Goal: Task Accomplishment & Management: Manage account settings

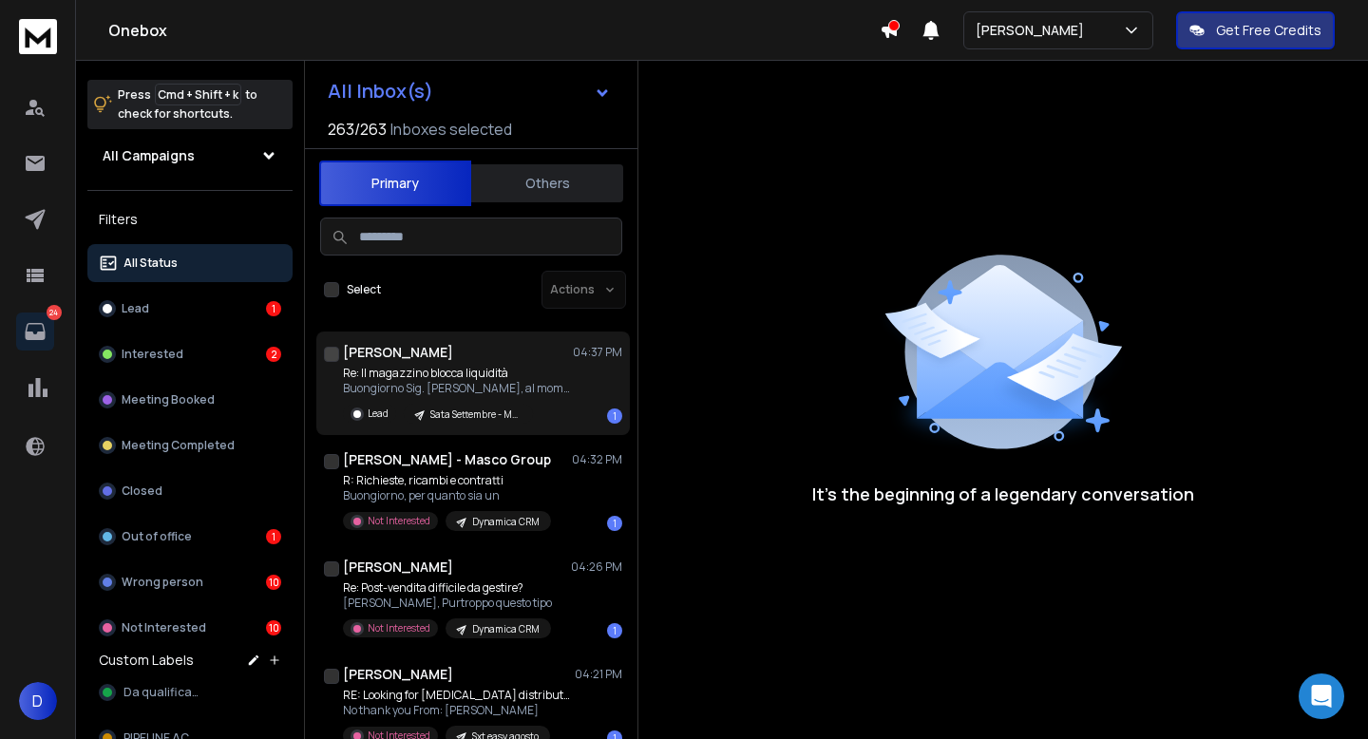
click at [585, 381] on div "Re: Il magazzino blocca liquidità Buongiorno Sig. Eraldo, al momento Lead Sata …" at bounding box center [482, 395] width 279 height 58
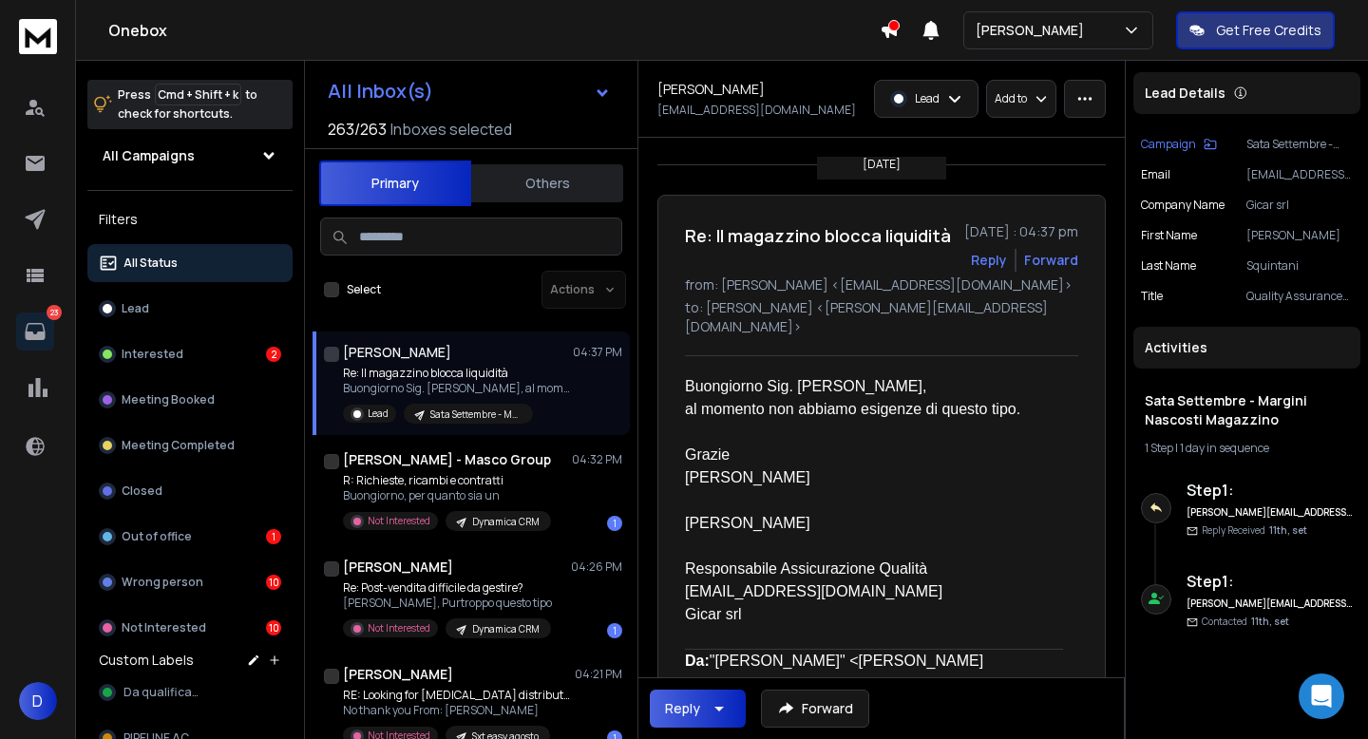
scroll to position [38, 0]
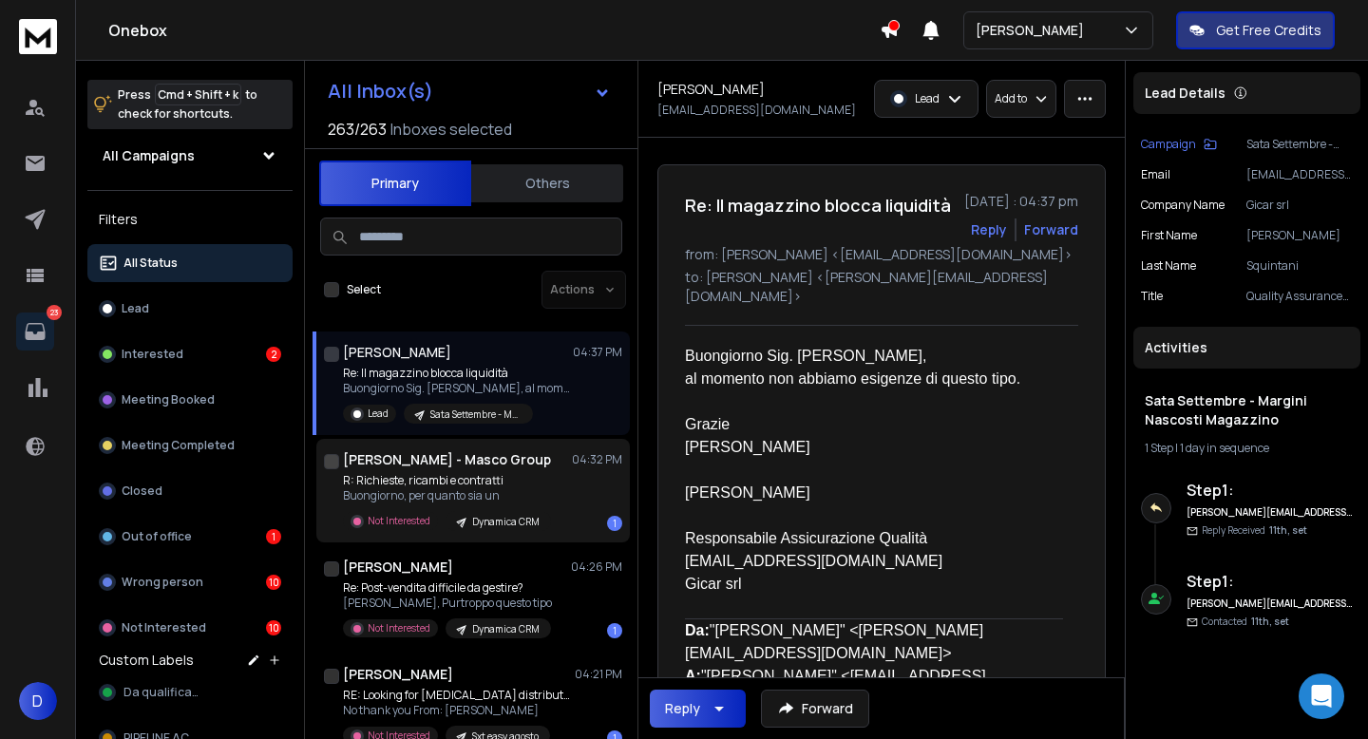
click at [589, 488] on div "R: Richieste, ricambi e contratti Buongiorno, per quanto sia un Not Interested …" at bounding box center [482, 502] width 279 height 58
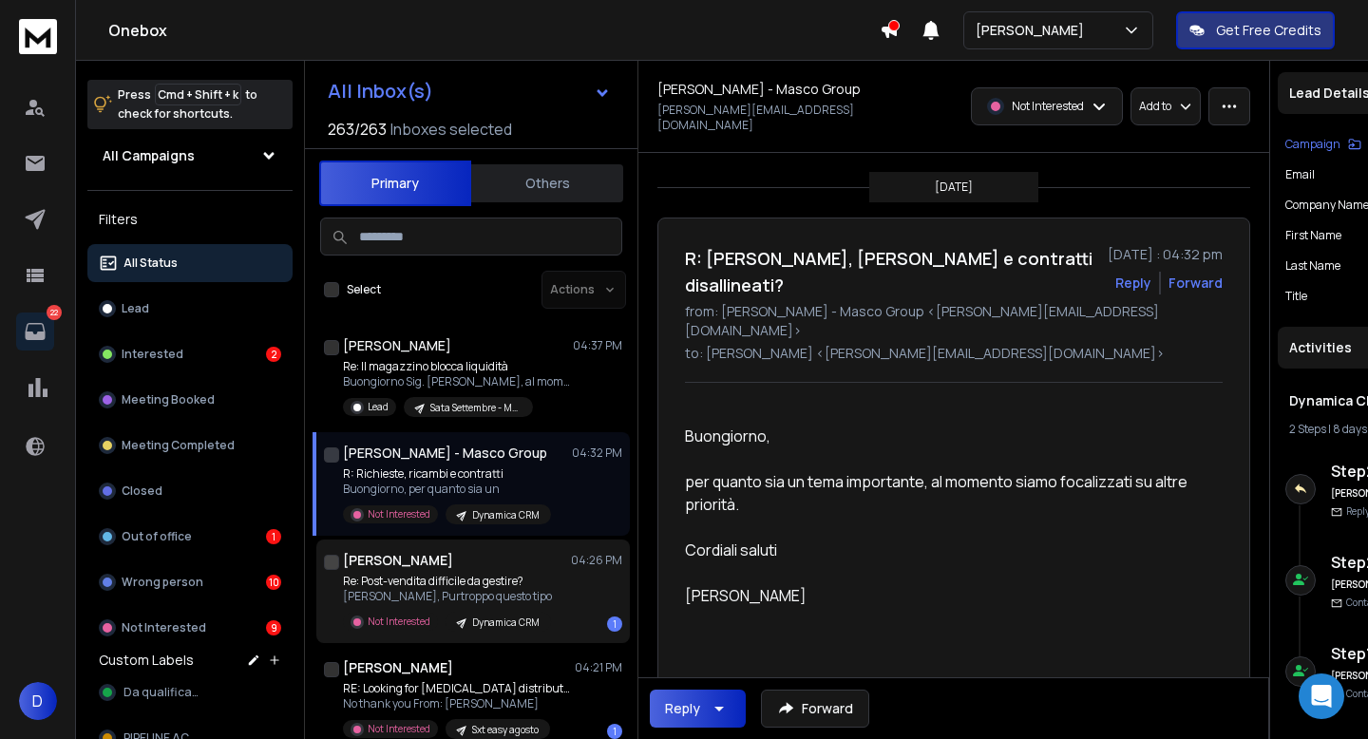
scroll to position [21, 0]
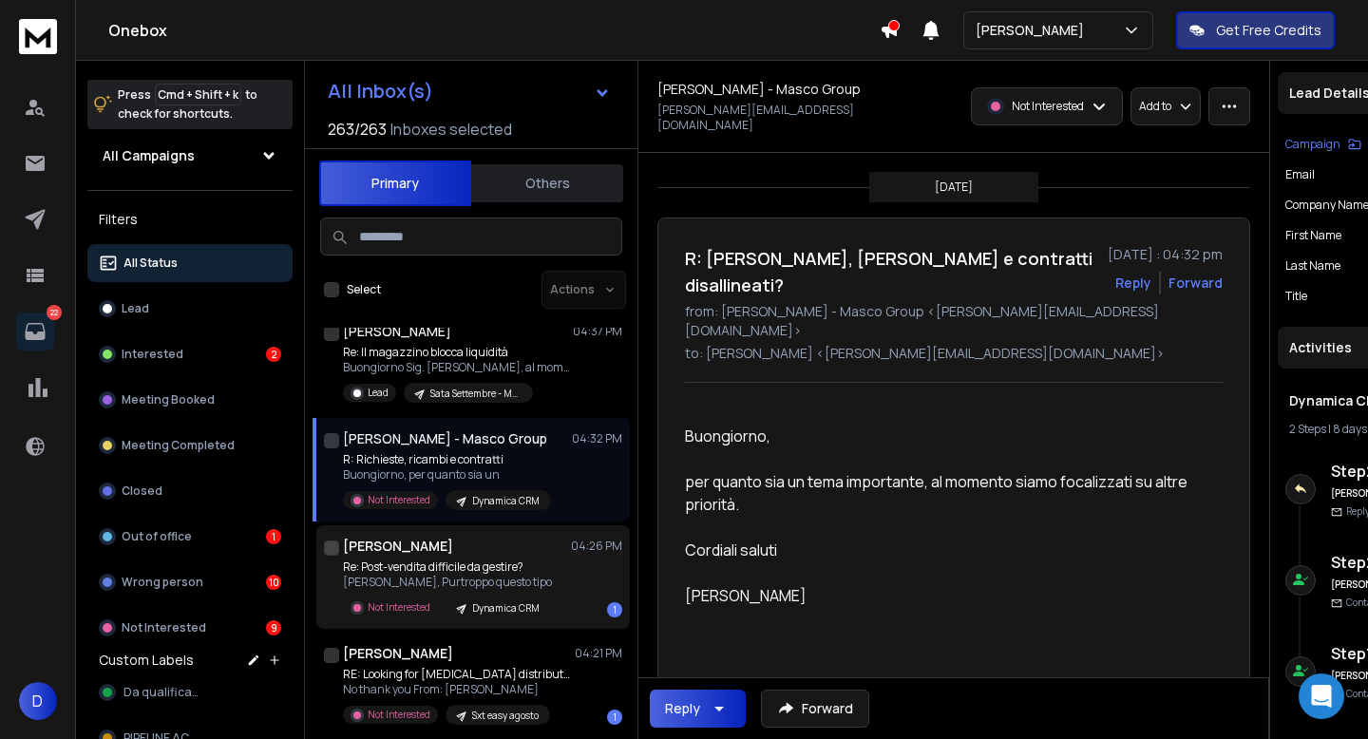
click at [552, 585] on p "[PERSON_NAME], Purtroppo questo tipo" at bounding box center [447, 582] width 209 height 15
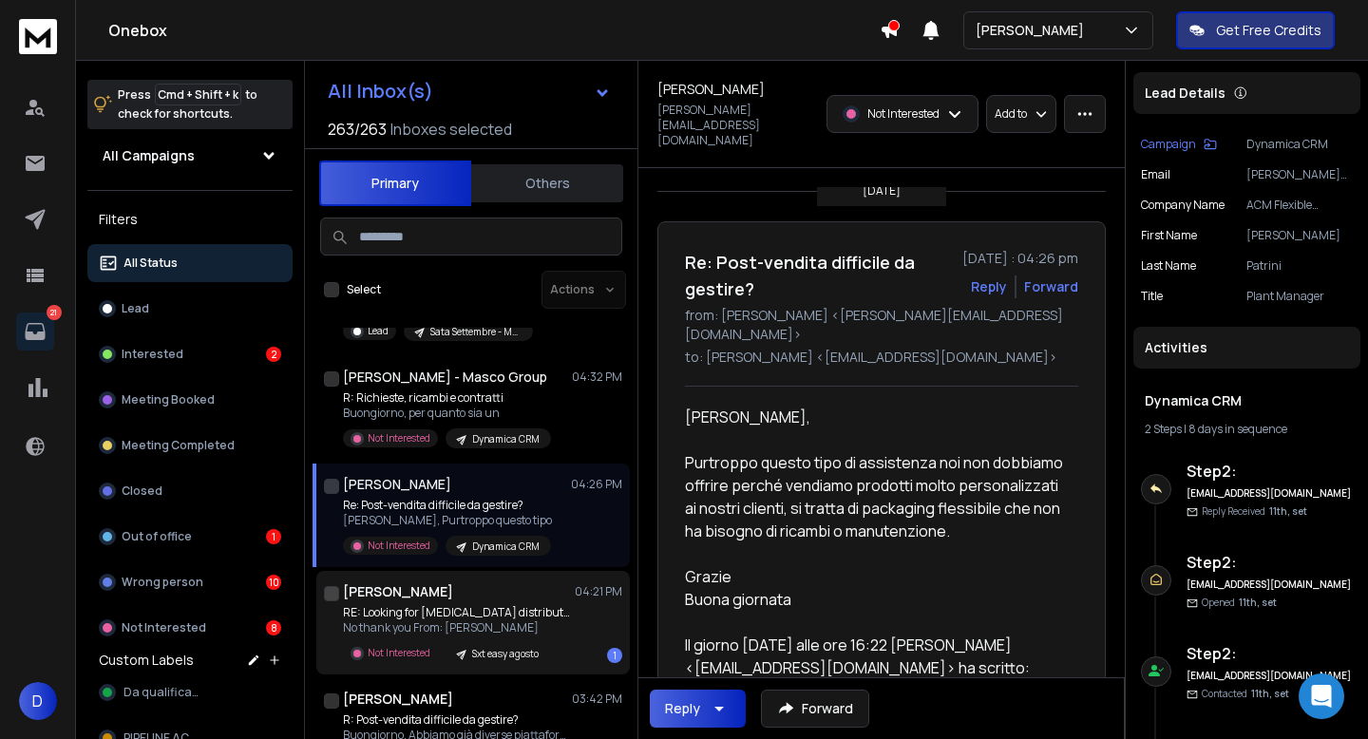
scroll to position [84, 0]
click at [552, 614] on p "RE: Looking for [MEDICAL_DATA] distributors" at bounding box center [457, 611] width 228 height 15
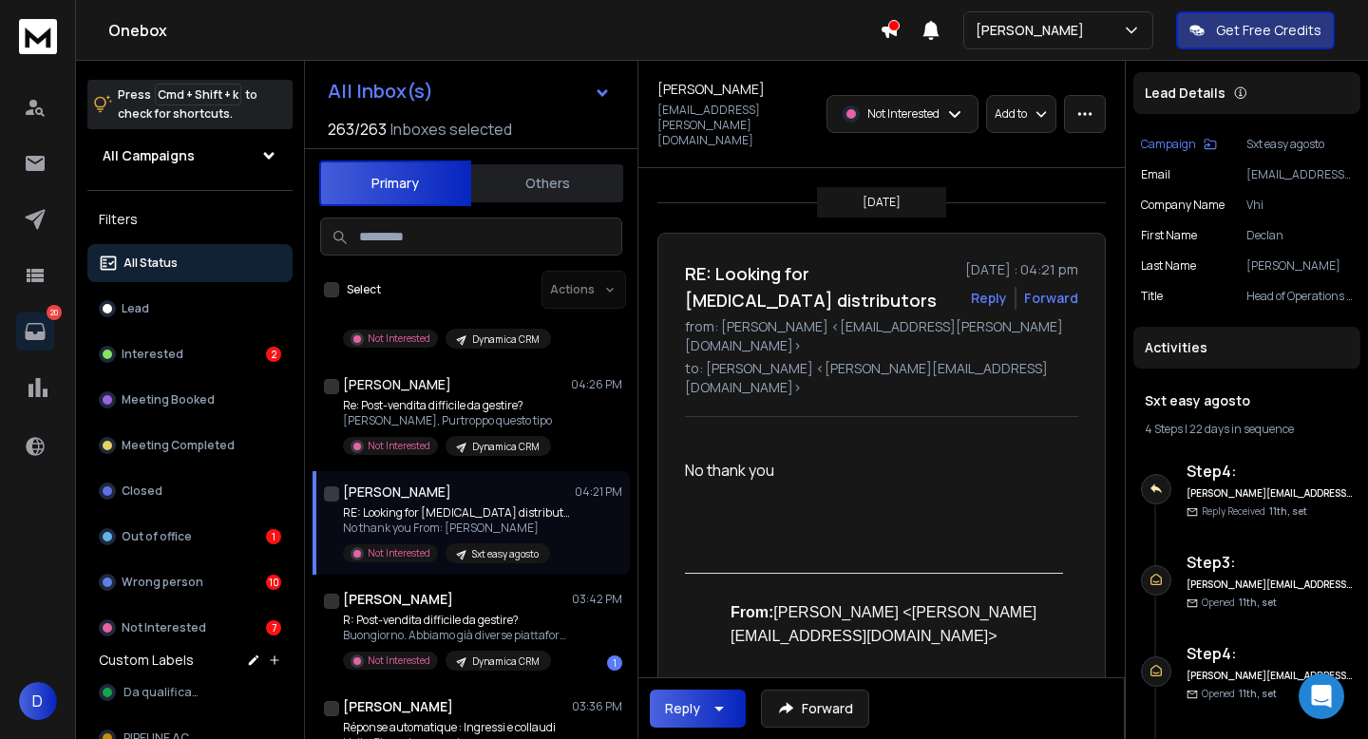
scroll to position [183, 0]
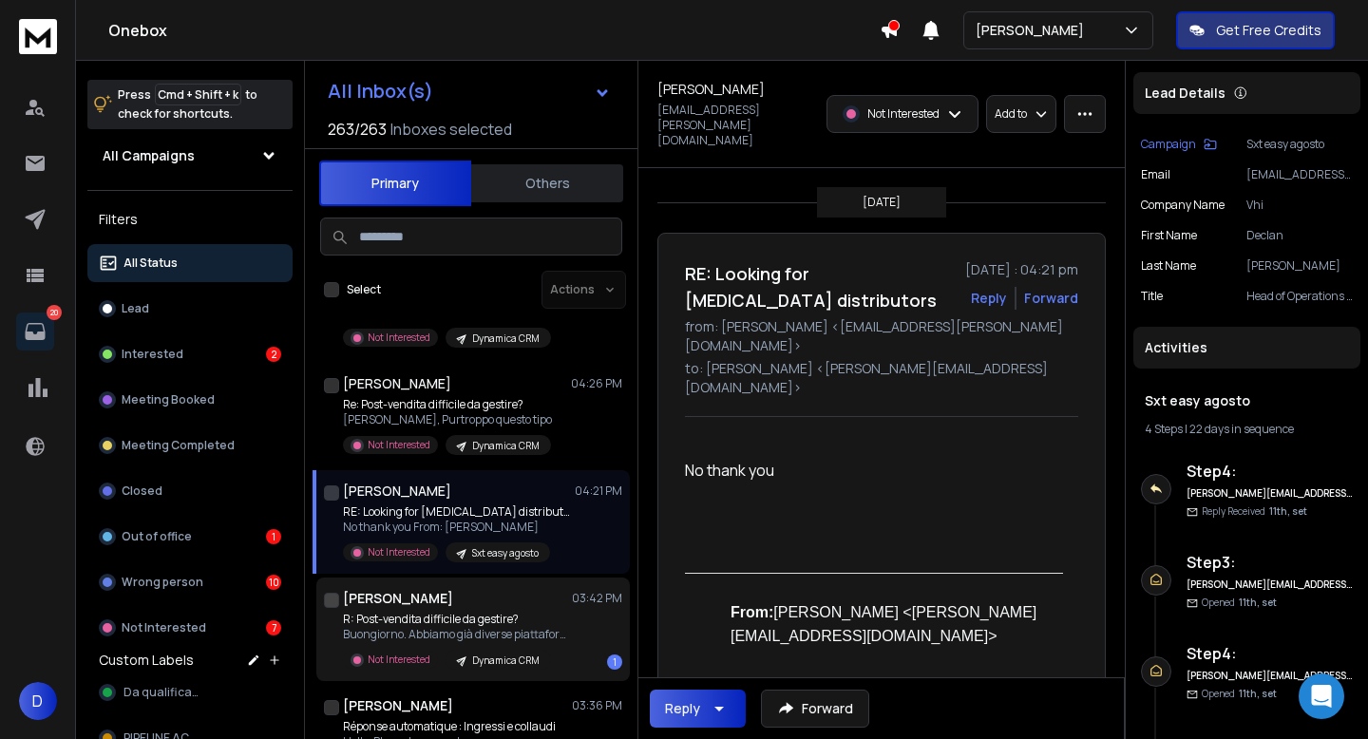
click at [558, 616] on p "R: Post-vendita difficile da gestire?" at bounding box center [457, 619] width 228 height 15
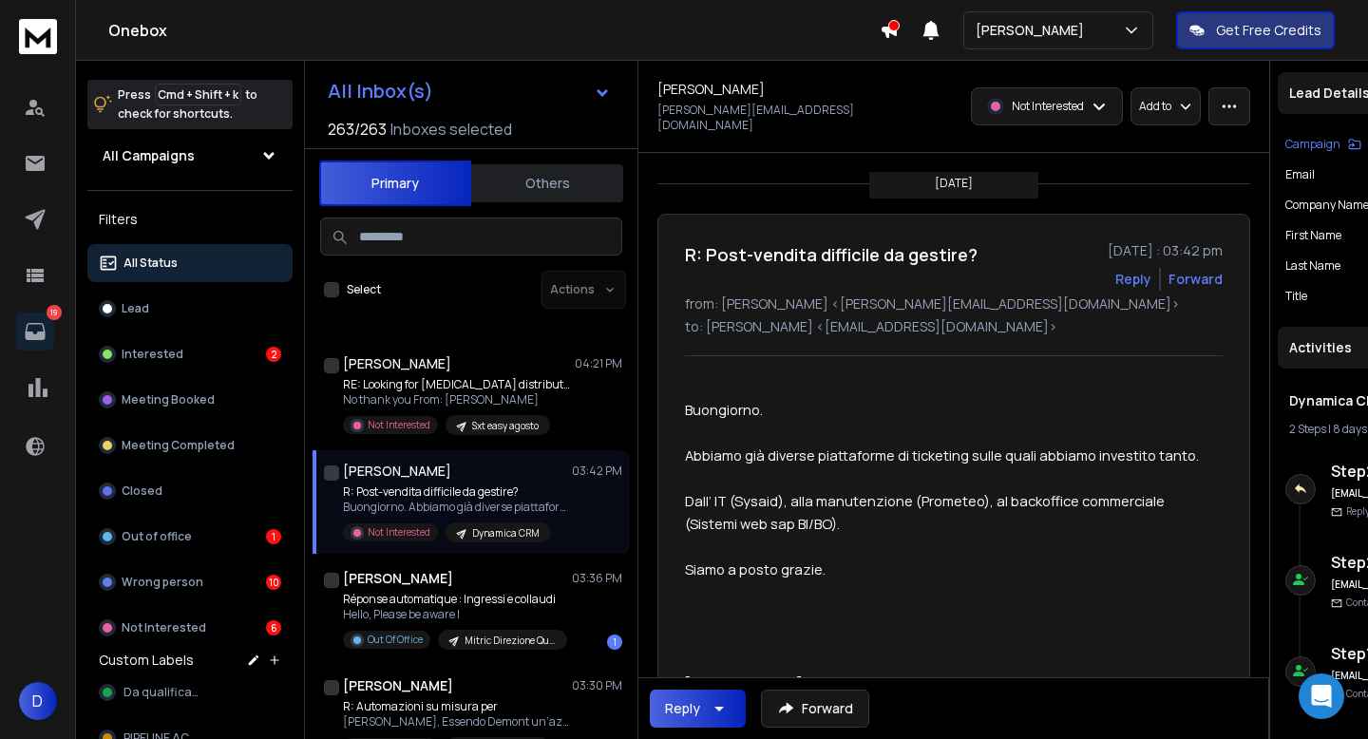
scroll to position [315, 0]
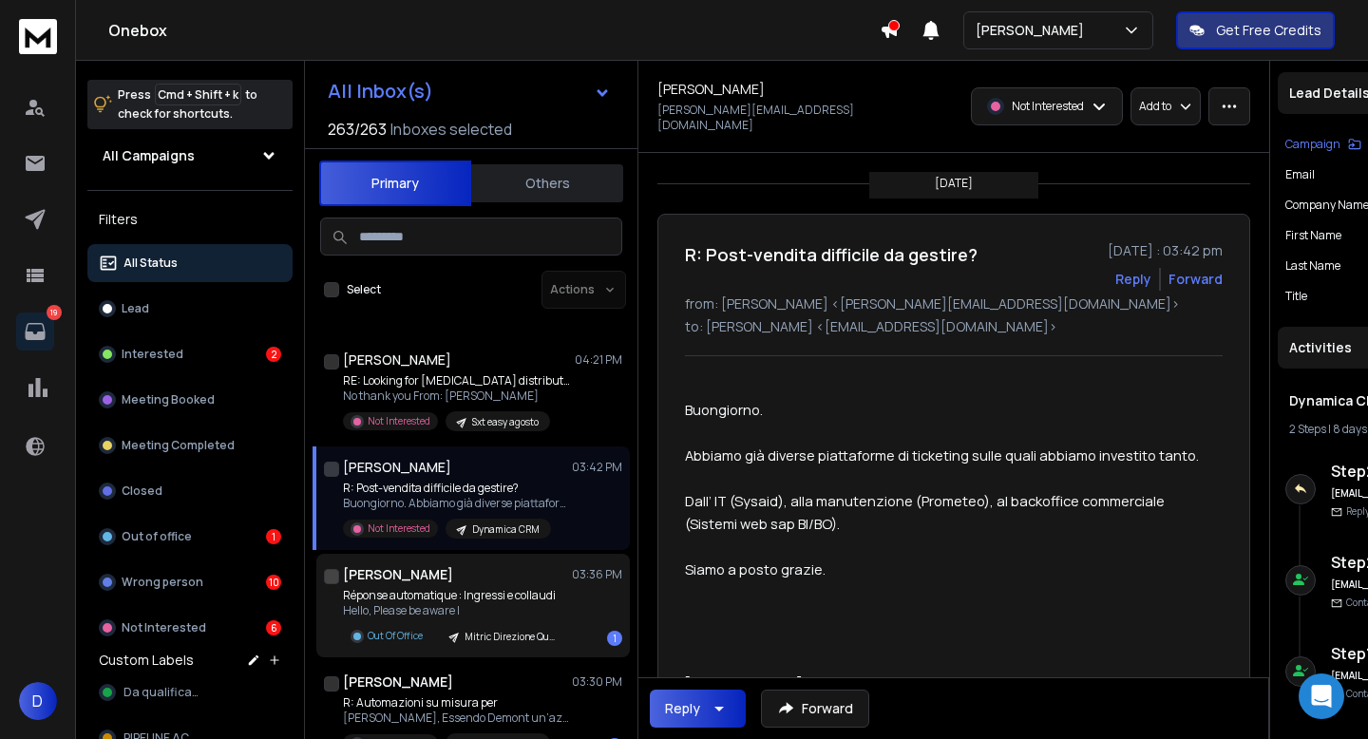
click at [583, 580] on p "03:36 PM" at bounding box center [597, 574] width 50 height 15
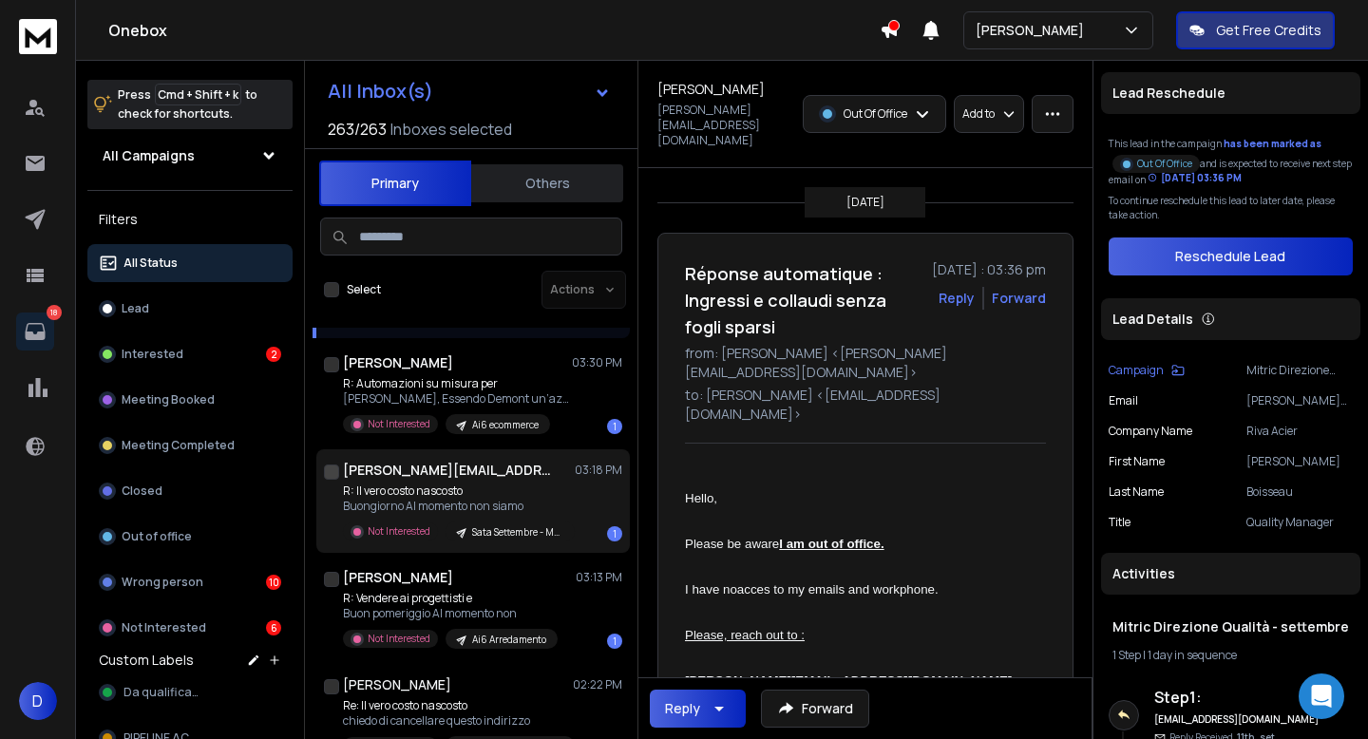
scroll to position [670, 0]
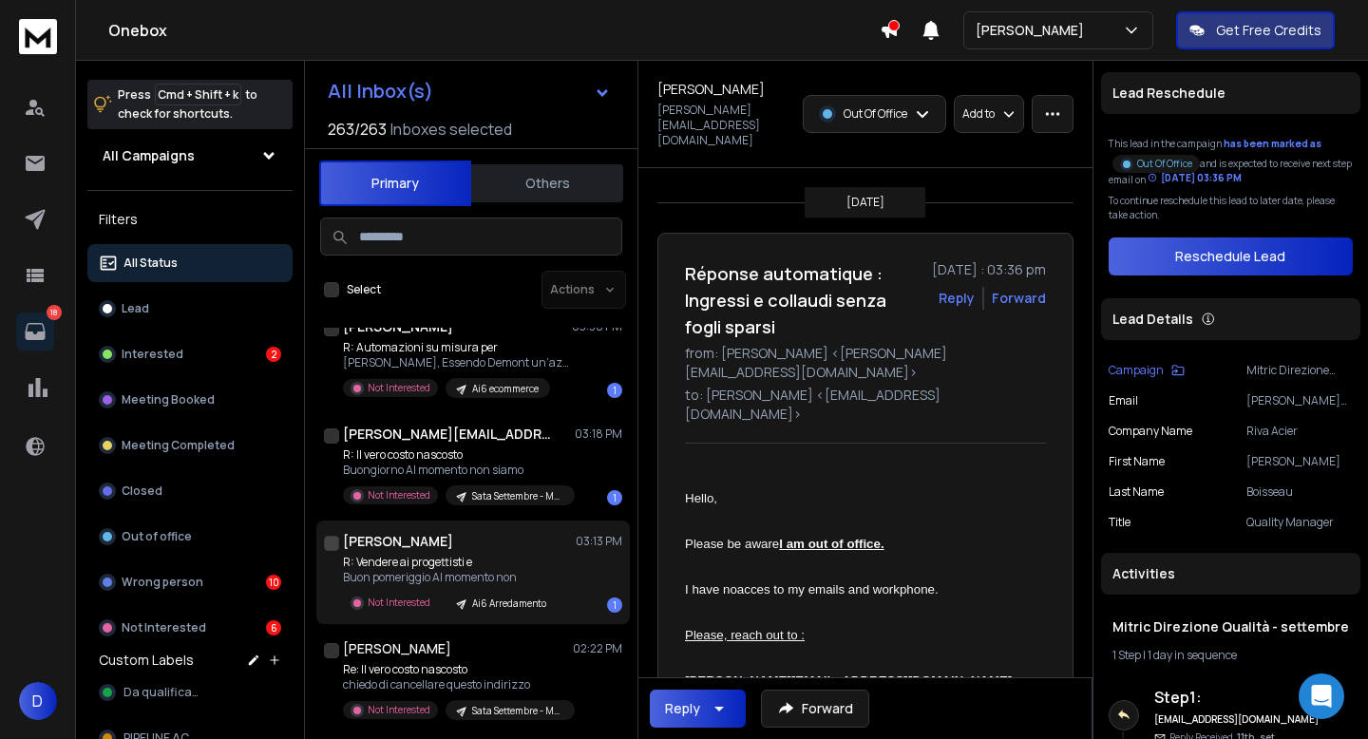
click at [582, 575] on div "R: Vendere ai progettisti e Buon pomeriggio Al momento non Not Interested Ai6 A…" at bounding box center [482, 584] width 279 height 58
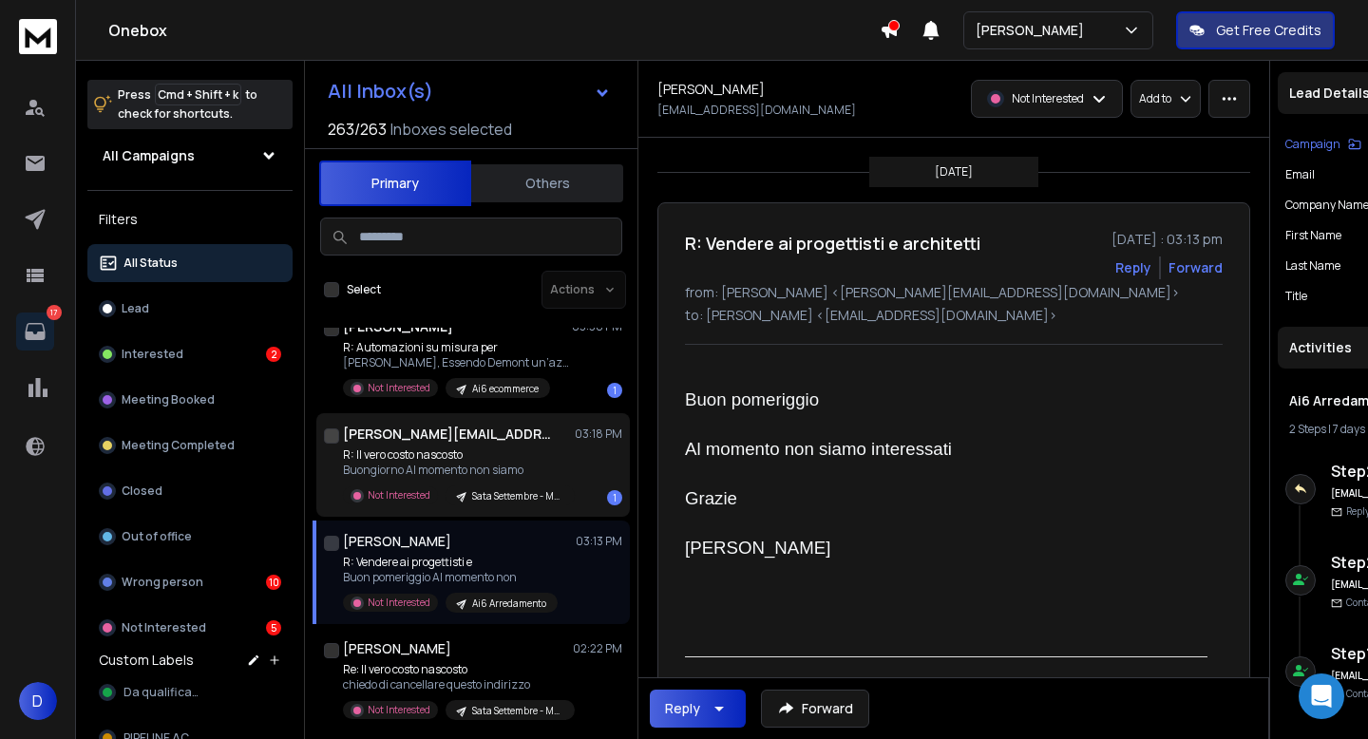
click at [583, 472] on div "R: Il vero costo nascosto Buongiorno Al momento non siamo Not Interested Sata S…" at bounding box center [482, 477] width 279 height 58
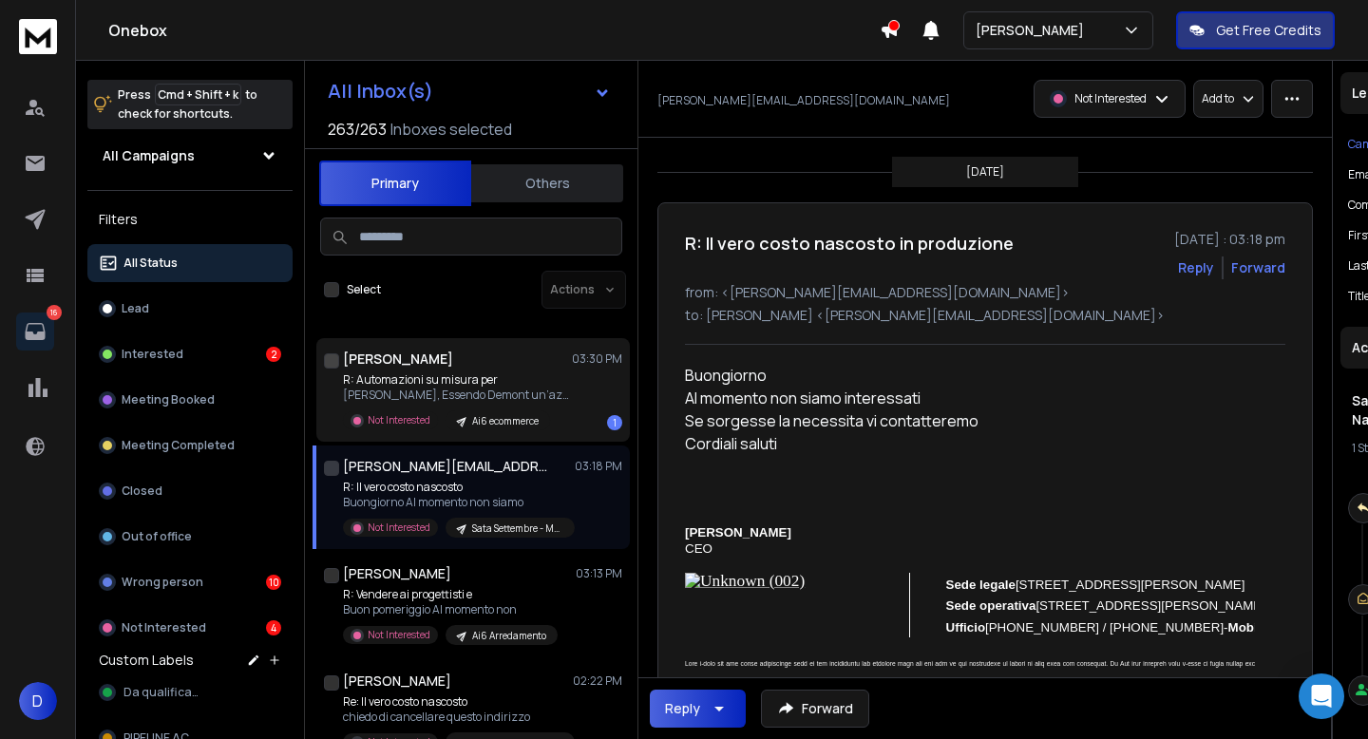
scroll to position [618, 0]
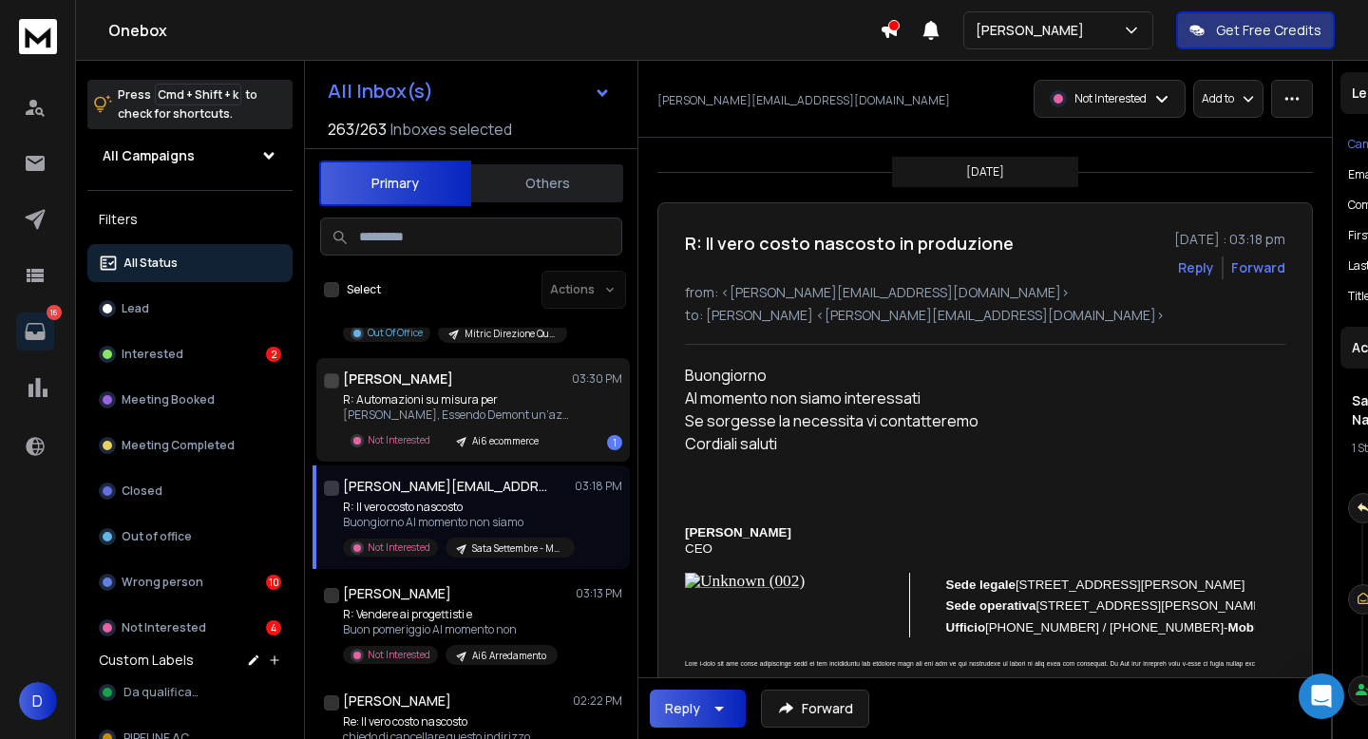
click at [573, 402] on div "R: Automazioni su misura per Gentile Cristian, Essendo Demont un’azienda Not In…" at bounding box center [482, 421] width 279 height 58
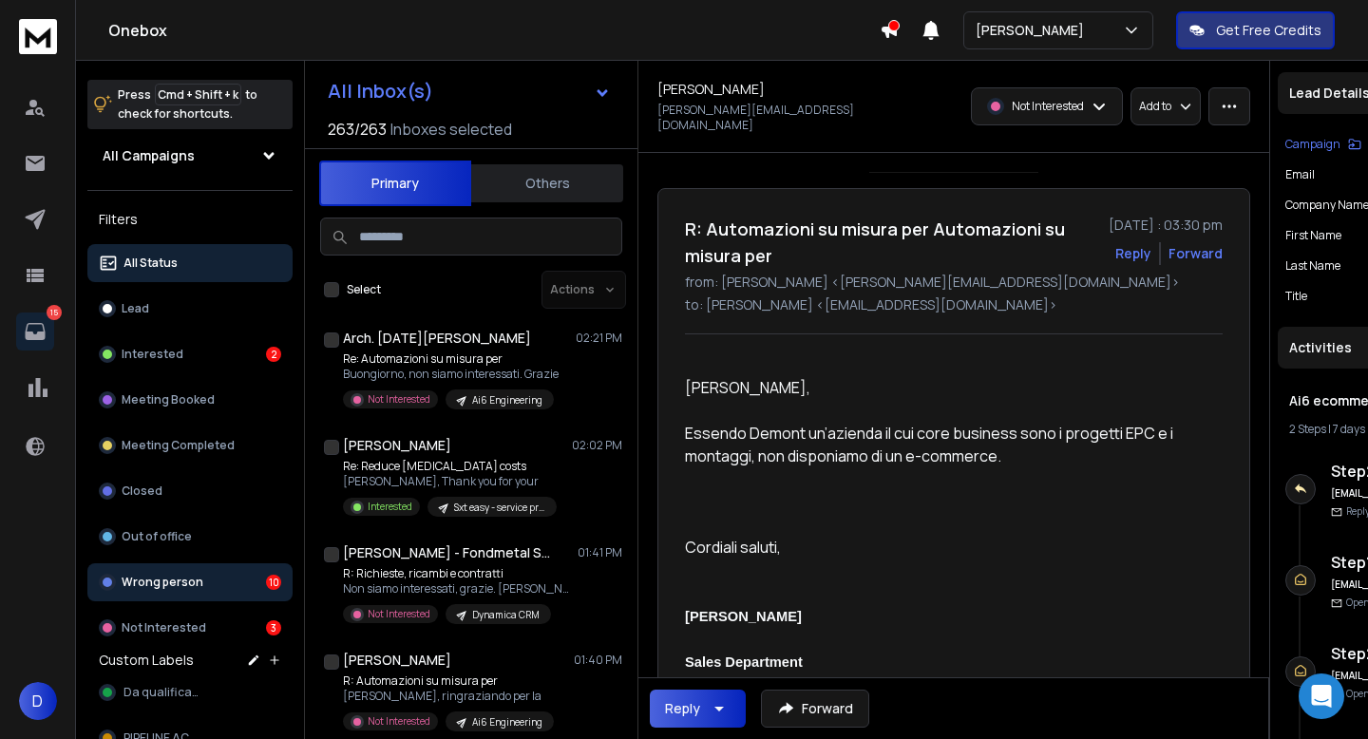
scroll to position [135, 0]
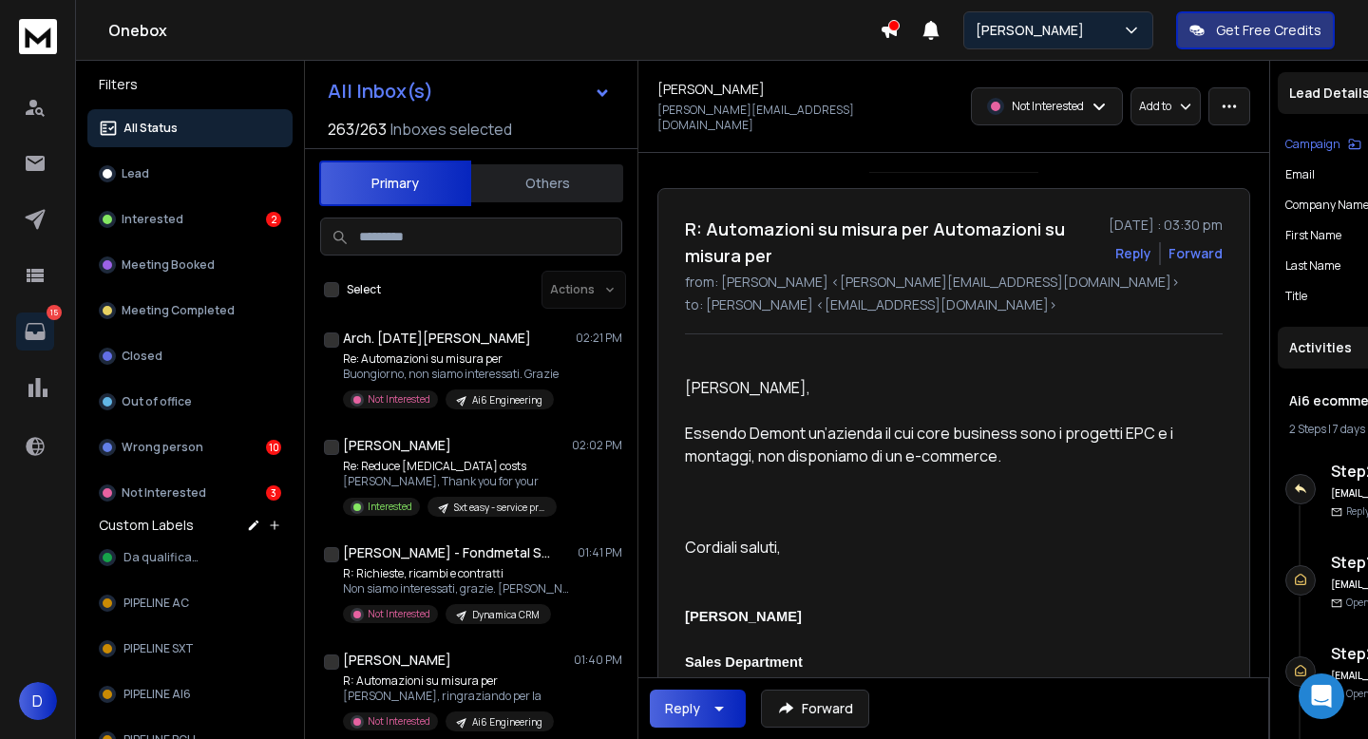
click at [1043, 33] on p "[PERSON_NAME]" at bounding box center [1034, 30] width 116 height 19
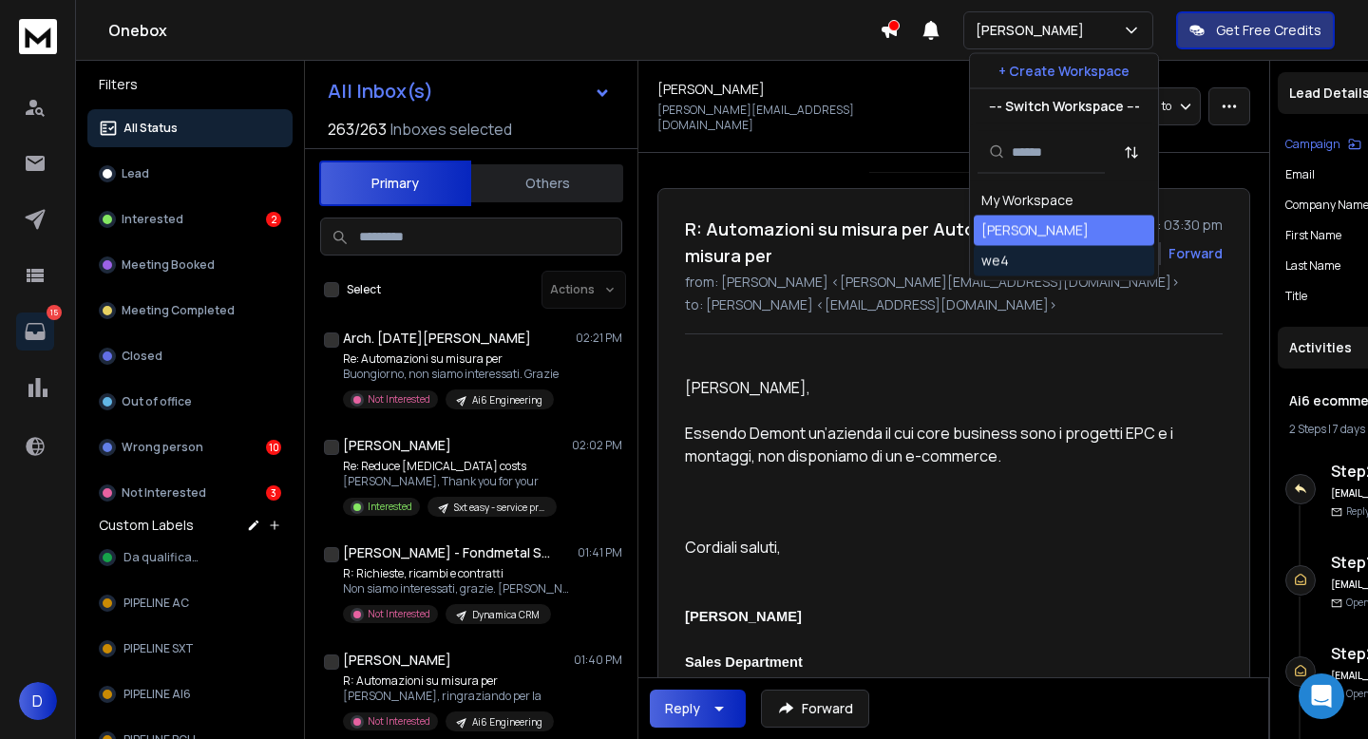
click at [1039, 275] on div "we4" at bounding box center [1064, 261] width 181 height 30
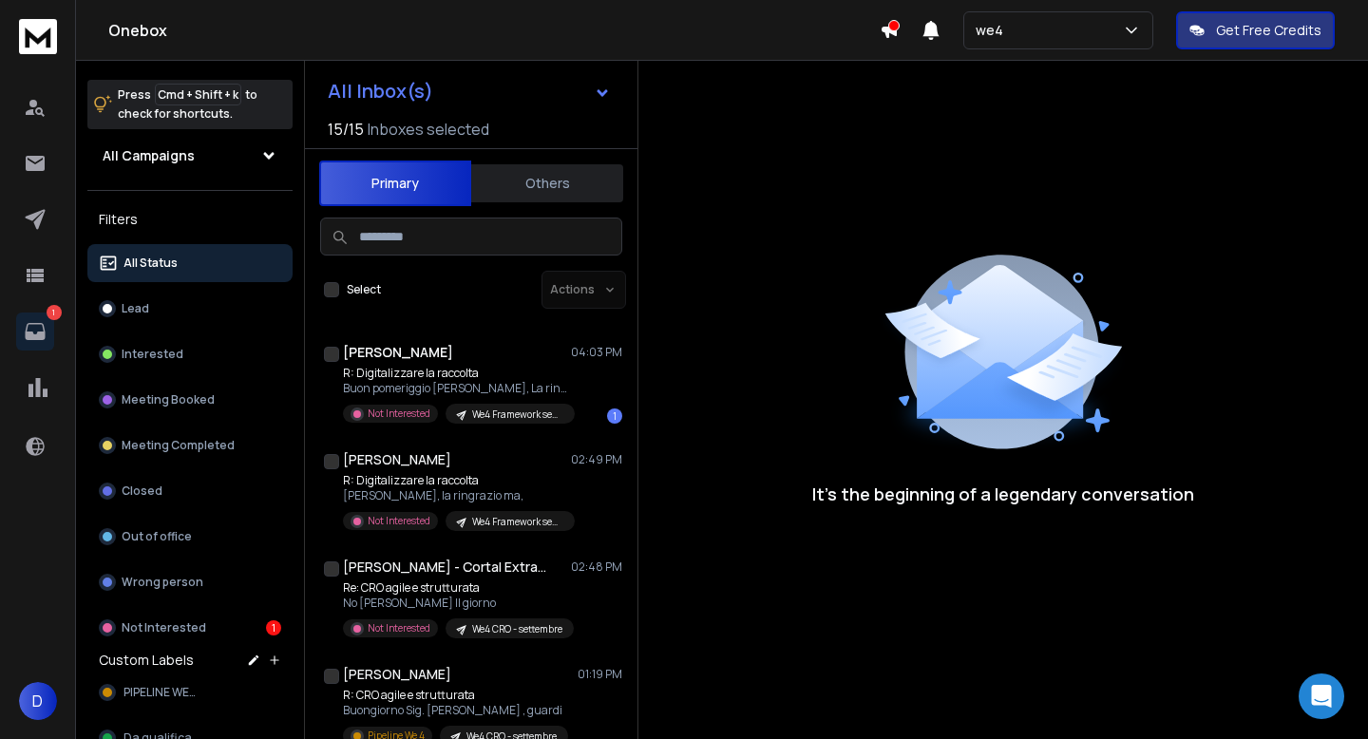
click at [540, 391] on p "Buon pomeriggio Riccardo, La ringraziamo" at bounding box center [457, 388] width 228 height 15
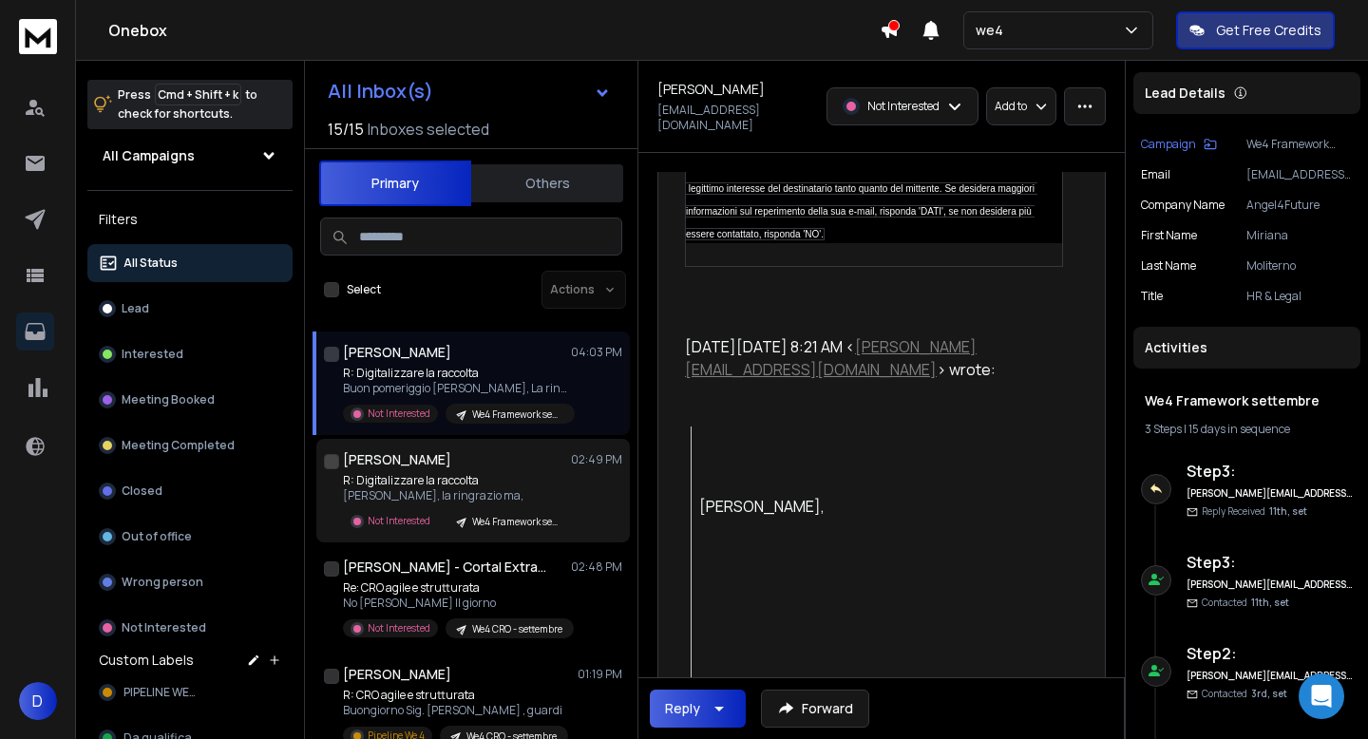
scroll to position [147, 0]
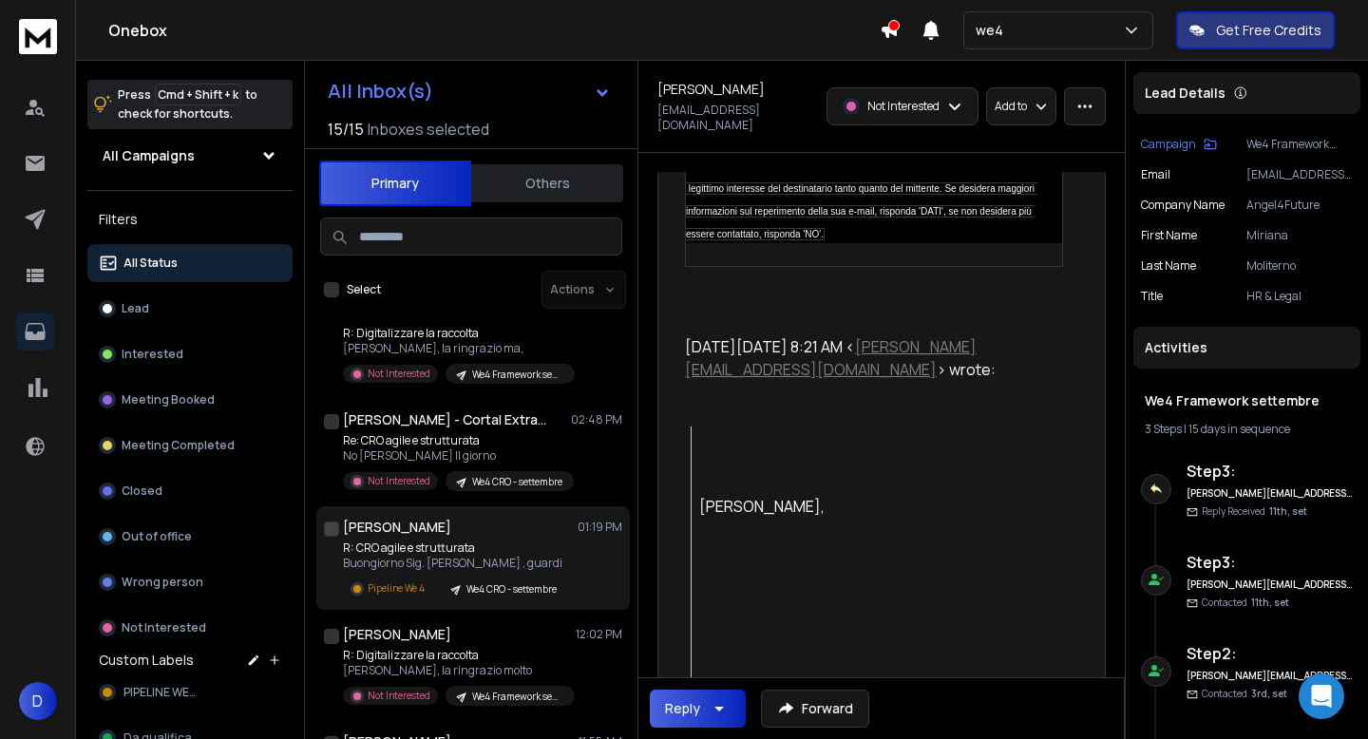
click at [548, 561] on p "Buongiorno Sig. Falzone , guardi" at bounding box center [455, 563] width 225 height 15
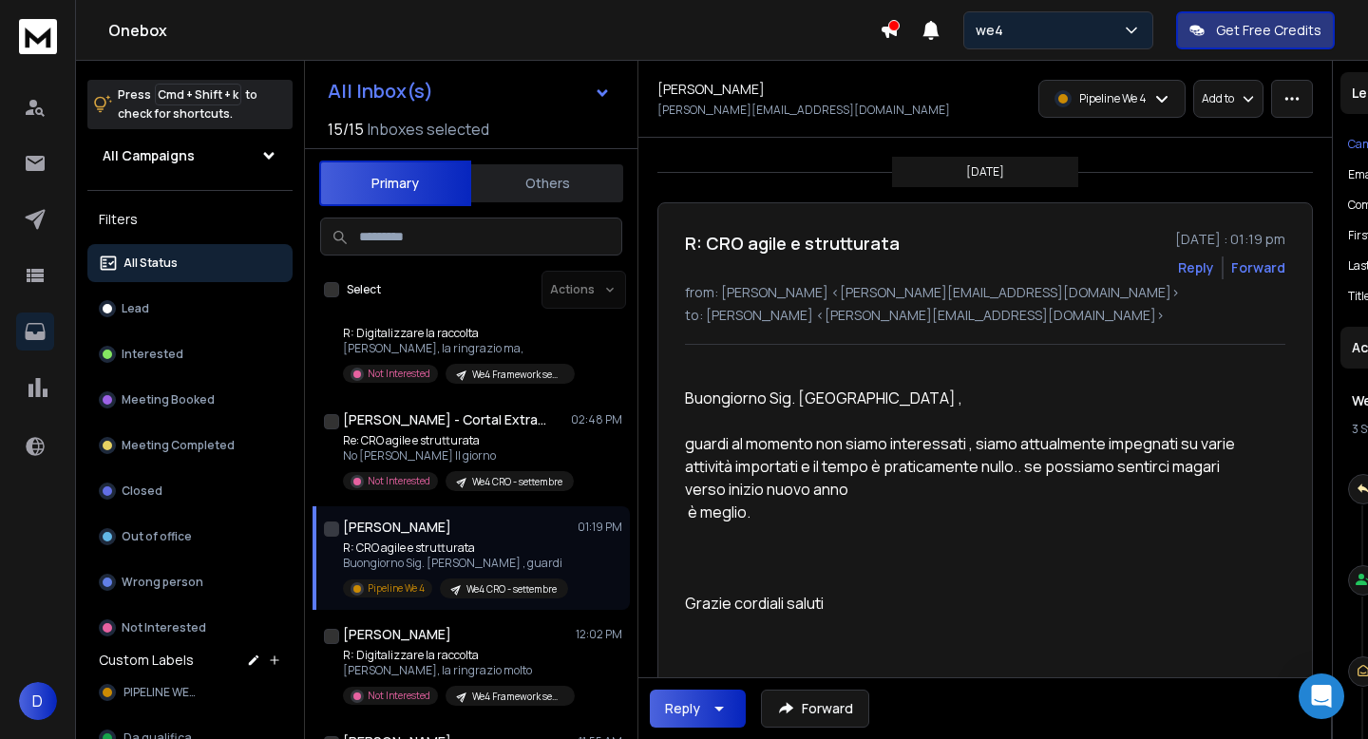
click at [1103, 43] on button "we4" at bounding box center [1059, 30] width 190 height 38
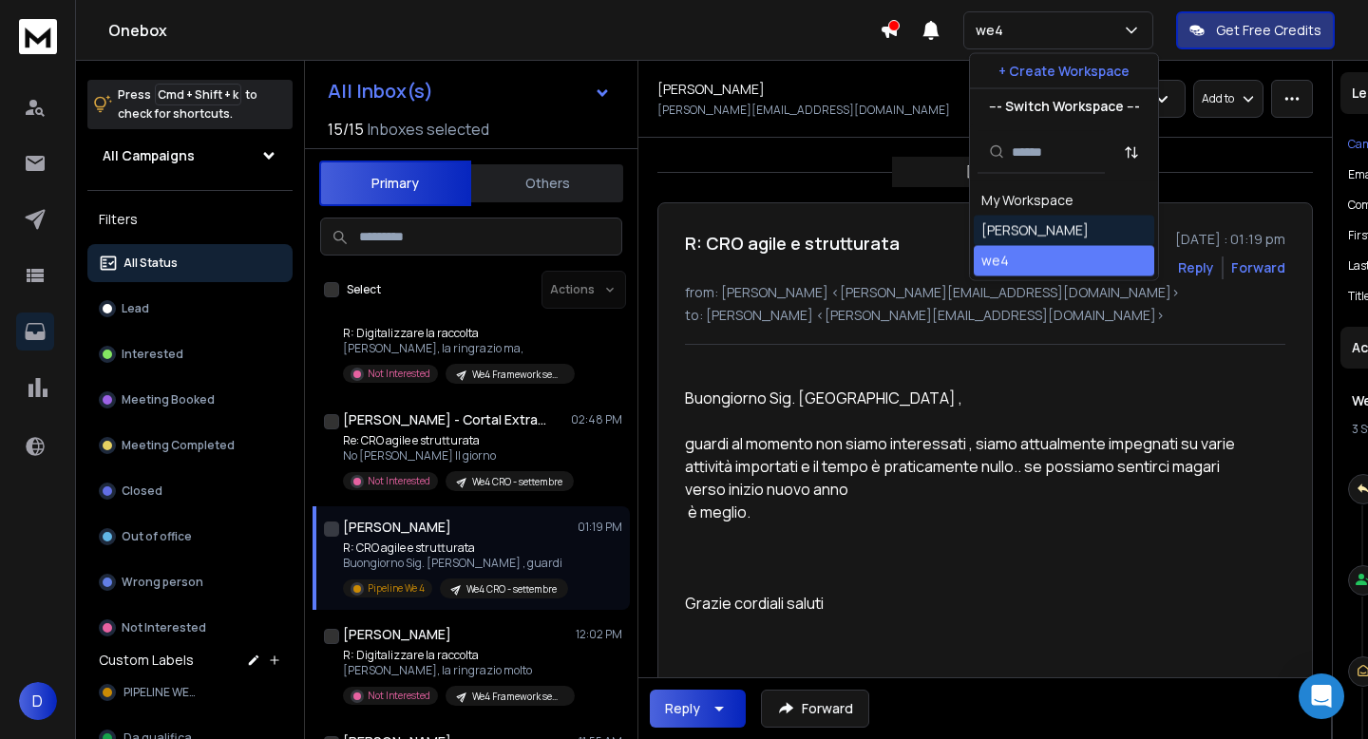
click at [1073, 227] on div "[PERSON_NAME]" at bounding box center [1064, 231] width 181 height 30
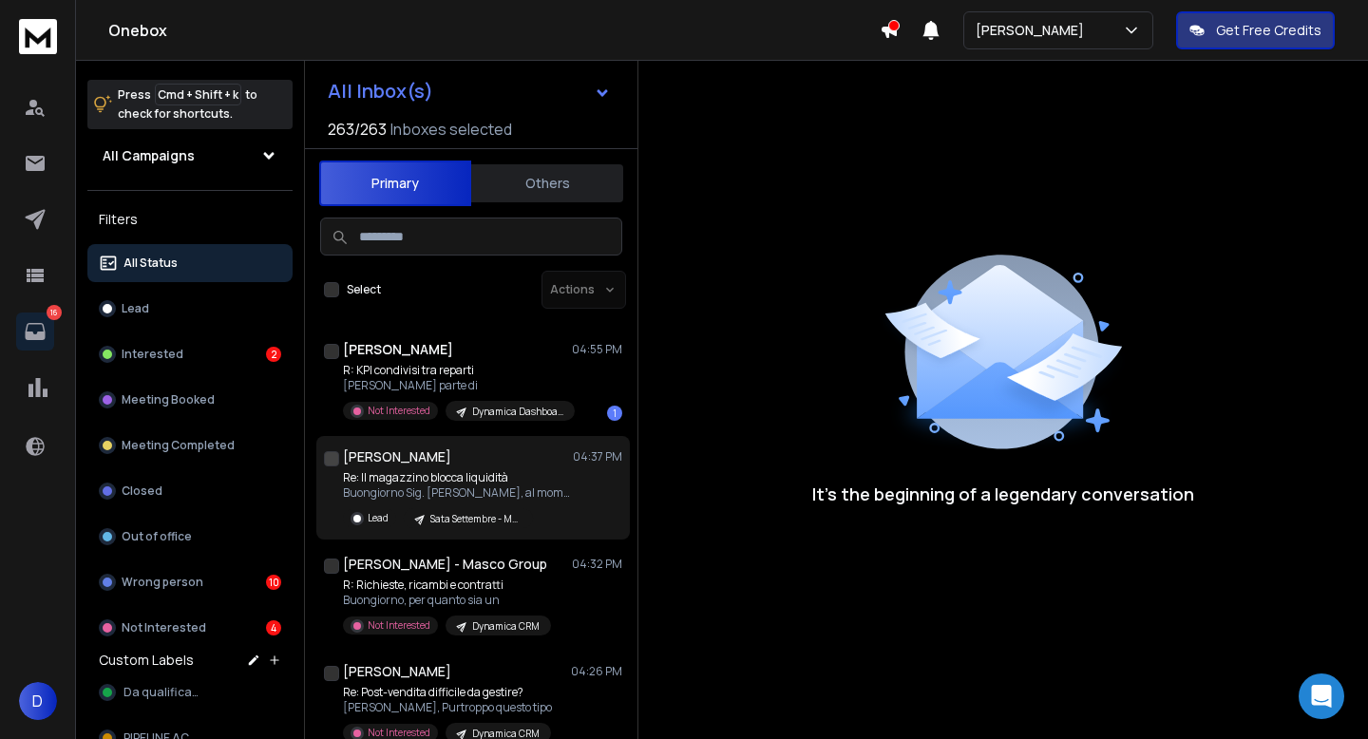
scroll to position [4, 0]
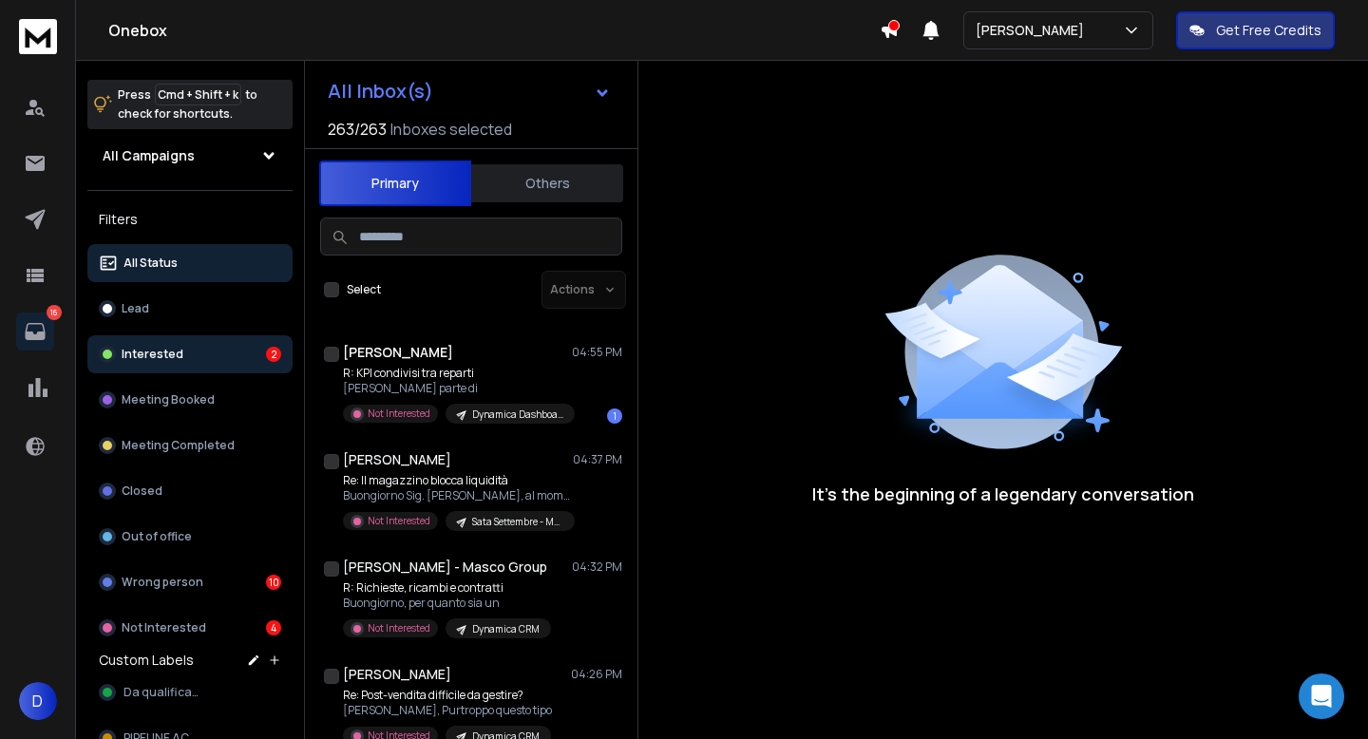
click at [168, 348] on p "Interested" at bounding box center [153, 354] width 62 height 15
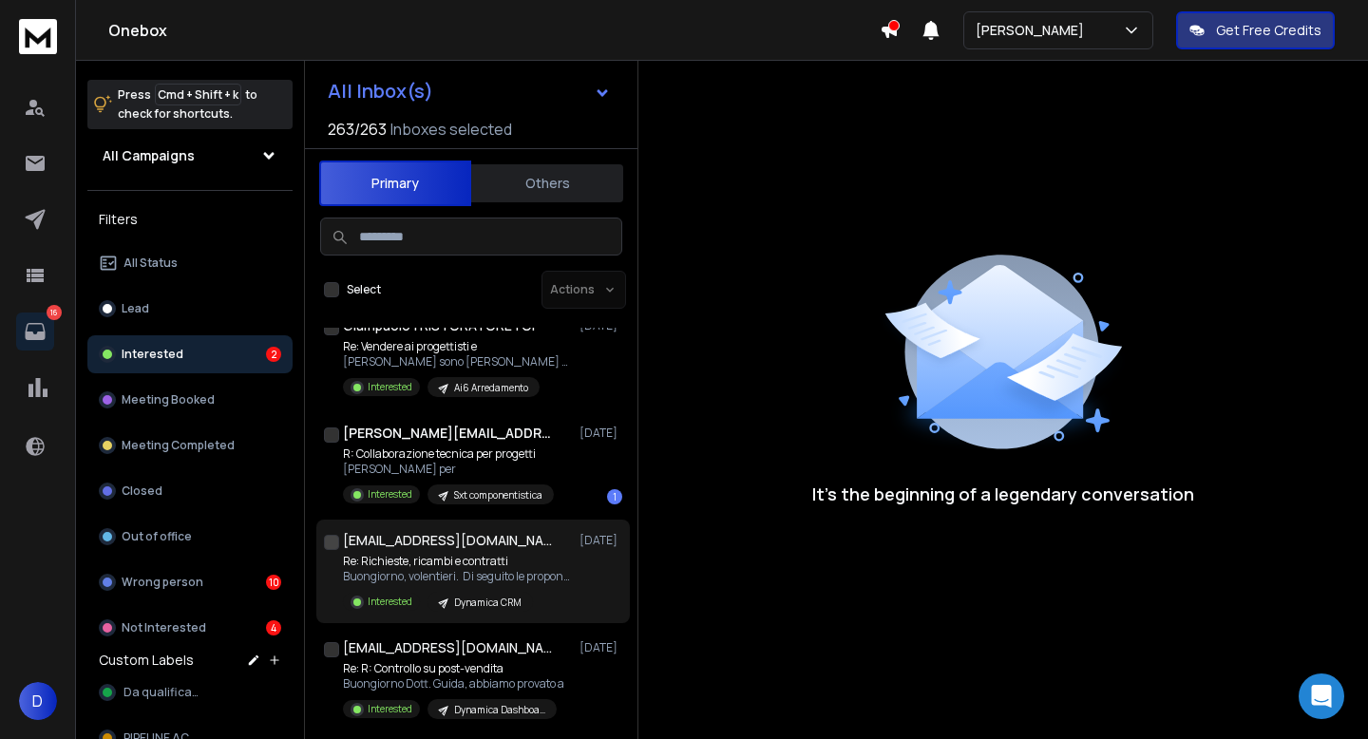
scroll to position [137, 0]
click at [546, 556] on p "Re: Richieste, ricambi e contratti" at bounding box center [457, 558] width 228 height 15
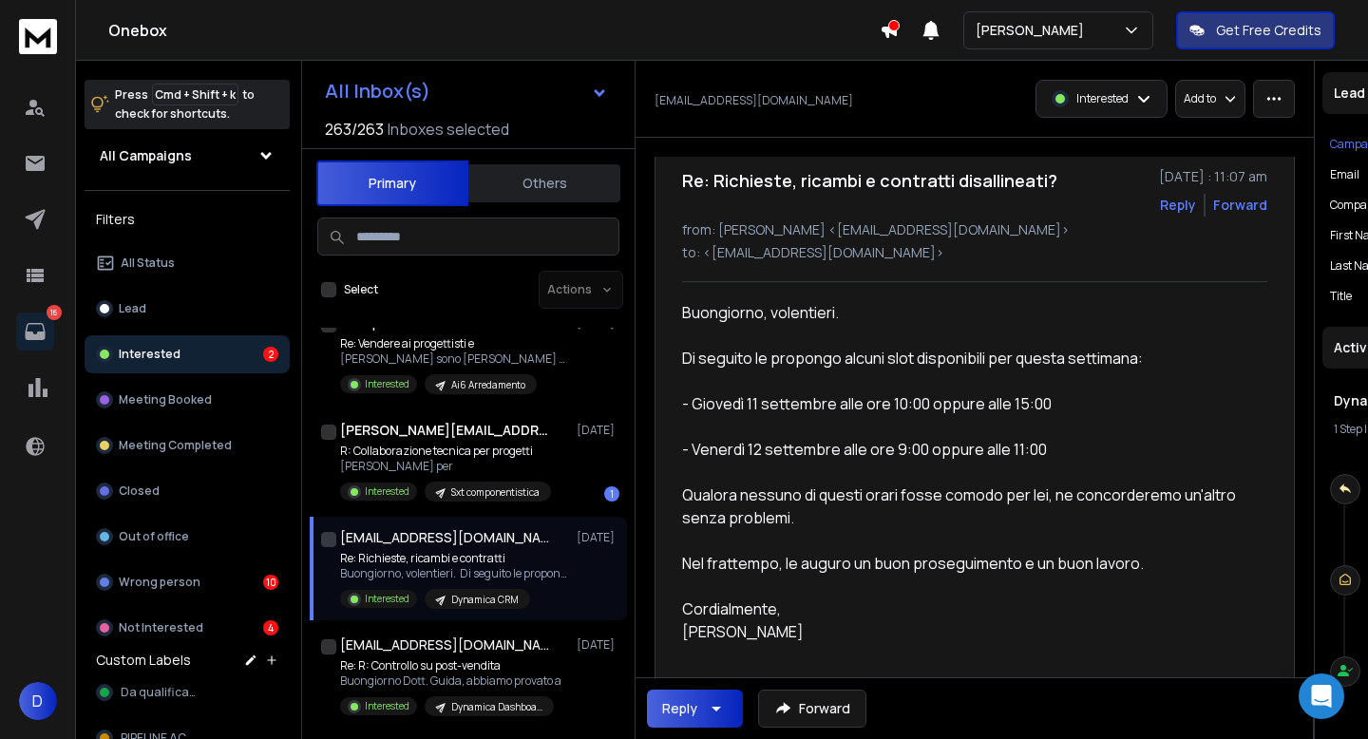
scroll to position [0, 0]
